Goal: Task Accomplishment & Management: Manage account settings

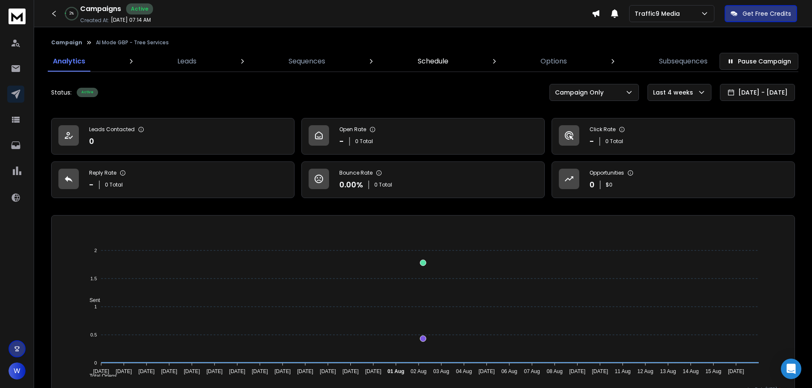
click at [434, 63] on p "Schedule" at bounding box center [433, 61] width 31 height 10
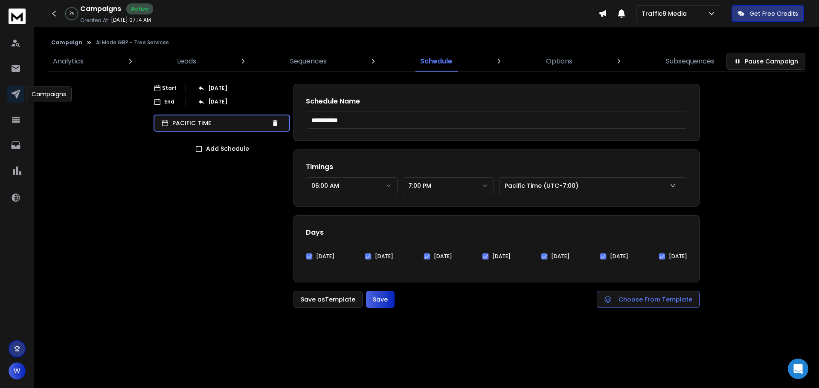
click at [12, 96] on icon at bounding box center [16, 94] width 10 height 10
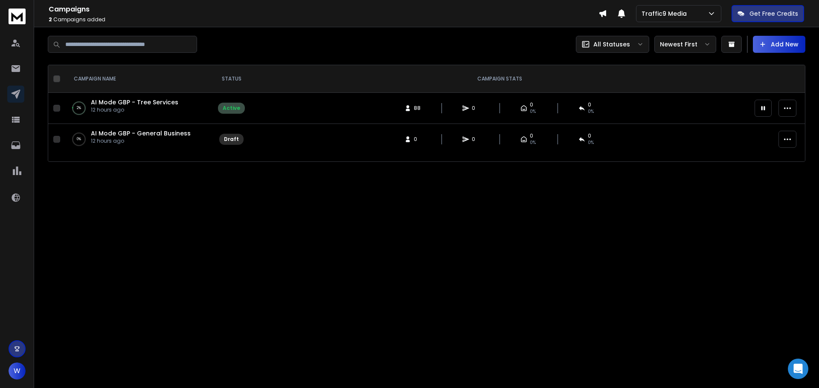
click at [116, 102] on span "AI Mode GBP - Tree Services" at bounding box center [134, 102] width 87 height 9
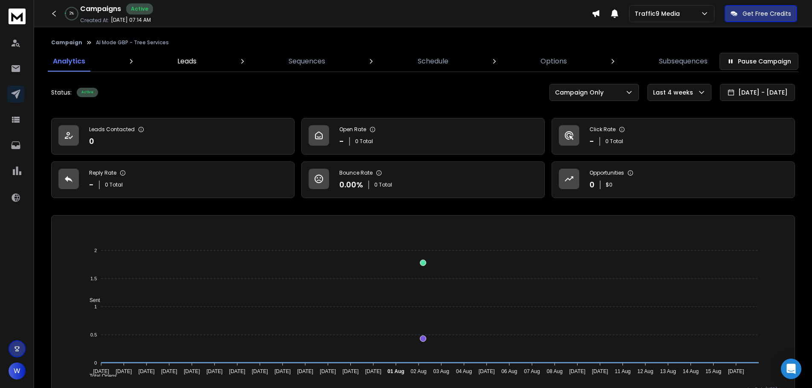
click at [185, 66] on p "Leads" at bounding box center [186, 61] width 19 height 10
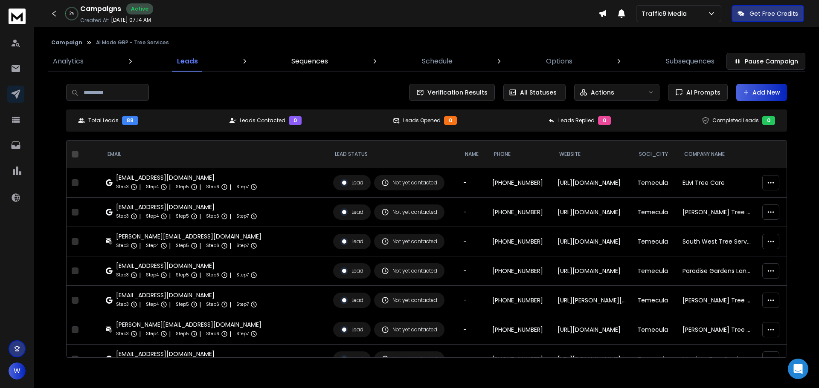
click at [309, 69] on link "Sequences" at bounding box center [309, 61] width 47 height 20
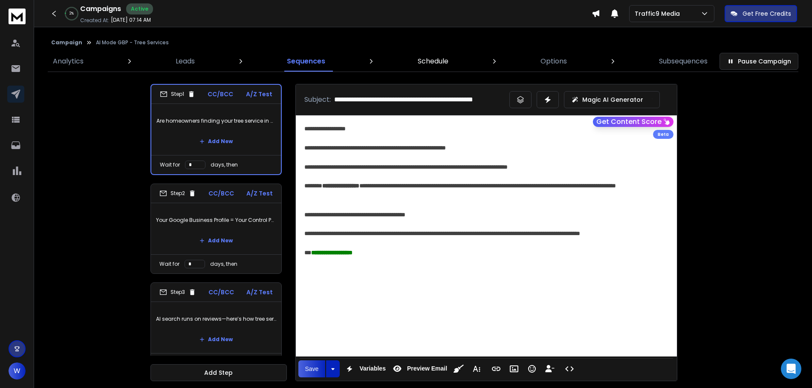
click at [434, 64] on p "Schedule" at bounding box center [433, 61] width 31 height 10
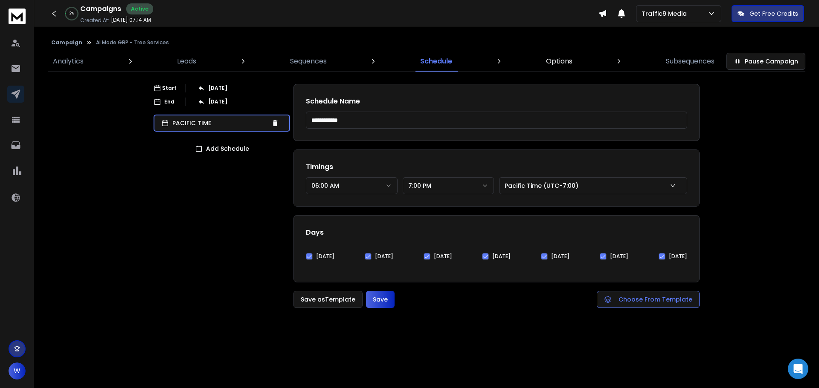
click at [560, 61] on p "Options" at bounding box center [559, 61] width 26 height 10
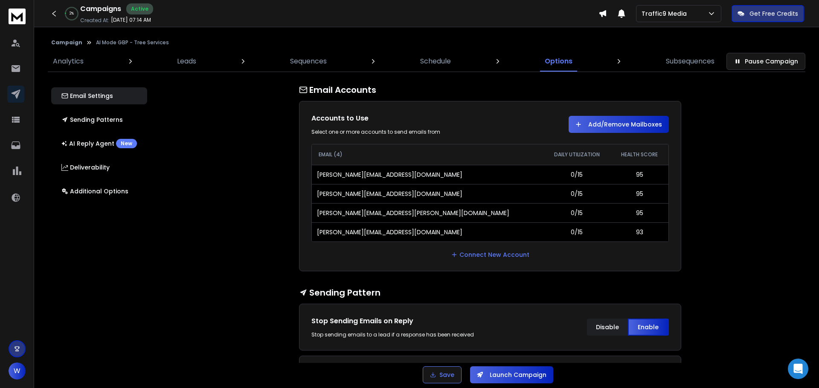
click at [66, 43] on button "Campaign" at bounding box center [66, 42] width 31 height 7
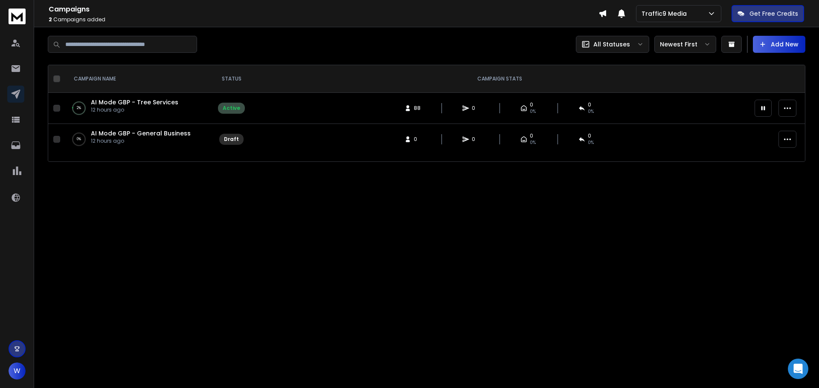
click at [220, 109] on div "Active" at bounding box center [231, 108] width 27 height 11
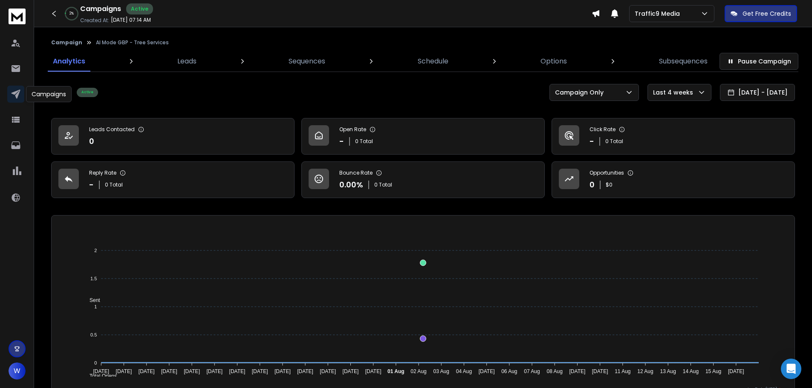
click at [16, 91] on icon at bounding box center [16, 94] width 10 height 10
